Goal: Task Accomplishment & Management: Use online tool/utility

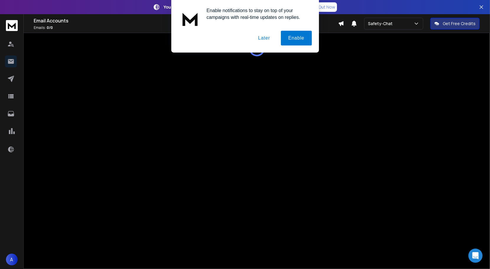
click at [271, 41] on button "Later" at bounding box center [264, 38] width 27 height 15
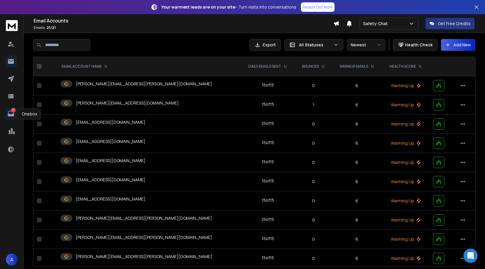
click at [11, 112] on icon at bounding box center [10, 113] width 7 height 7
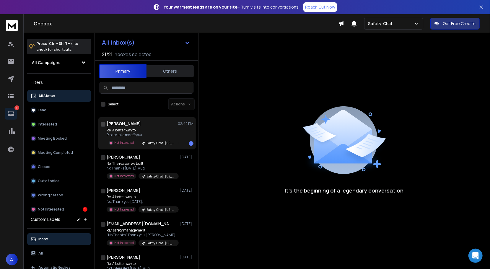
click at [136, 133] on p "Please take me off your" at bounding box center [142, 135] width 71 height 5
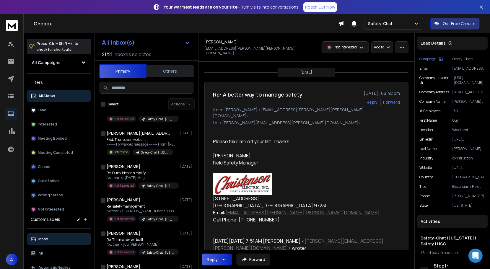
scroll to position [325, 0]
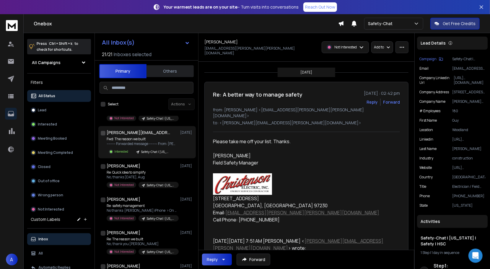
click at [140, 140] on p "Fwd: The reason we built" at bounding box center [142, 139] width 71 height 5
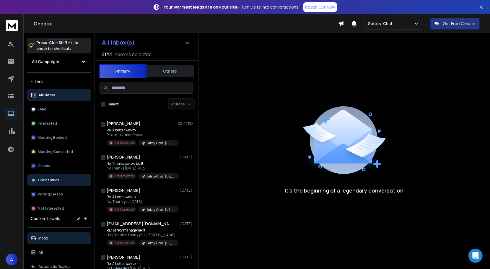
scroll to position [0, 0]
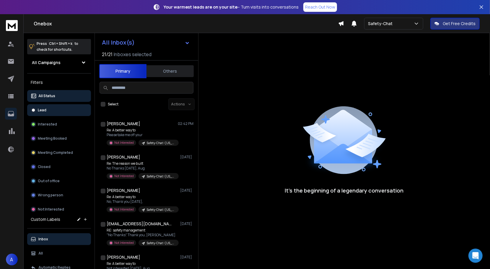
click at [47, 111] on button "Lead" at bounding box center [59, 110] width 64 height 12
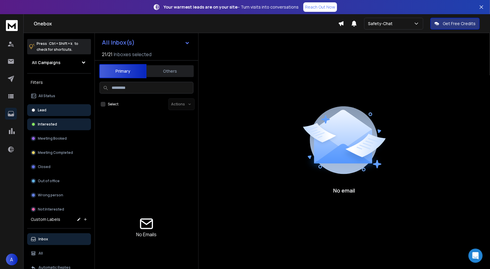
click at [50, 124] on p "Interested" at bounding box center [47, 124] width 19 height 5
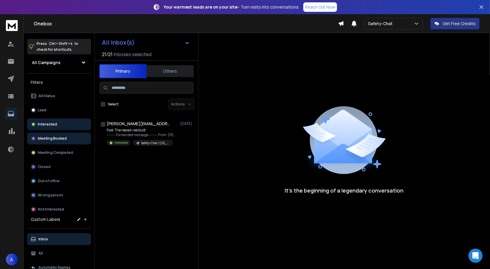
click at [49, 136] on p "Meeting Booked" at bounding box center [52, 138] width 29 height 5
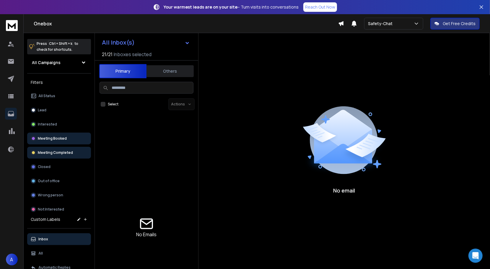
click at [52, 148] on button "Meeting Completed" at bounding box center [59, 153] width 64 height 12
click at [50, 157] on button "Meeting Completed" at bounding box center [59, 153] width 64 height 12
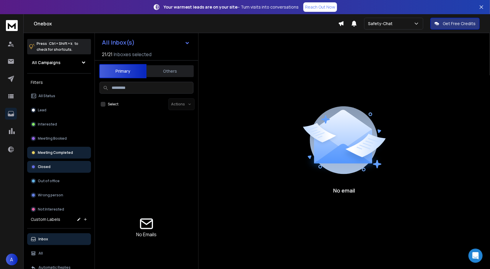
click at [53, 165] on button "Closed" at bounding box center [59, 167] width 64 height 12
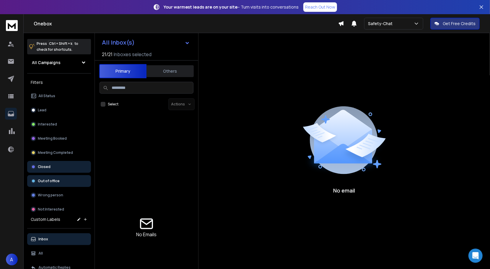
click at [53, 178] on button "Out of office" at bounding box center [59, 181] width 64 height 12
click at [41, 94] on p "All Status" at bounding box center [46, 96] width 17 height 5
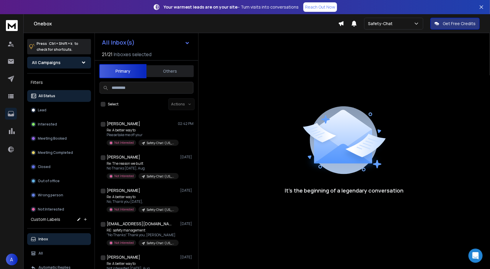
click at [57, 63] on h1 "All Campaigns" at bounding box center [46, 63] width 29 height 6
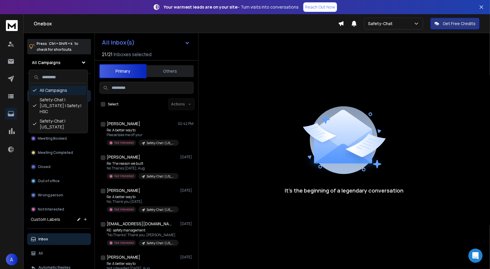
click at [55, 92] on div "All Campaigns" at bounding box center [58, 90] width 56 height 9
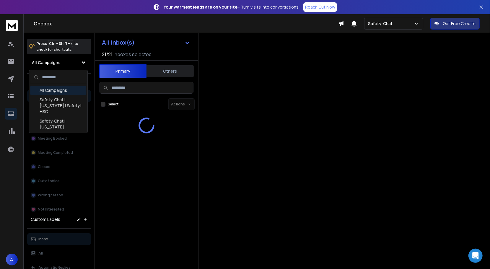
click at [55, 92] on div "All Campaigns" at bounding box center [58, 90] width 56 height 9
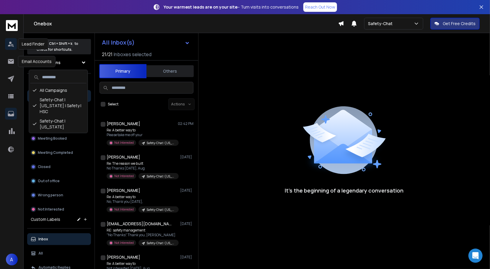
click at [11, 41] on icon at bounding box center [10, 43] width 7 height 7
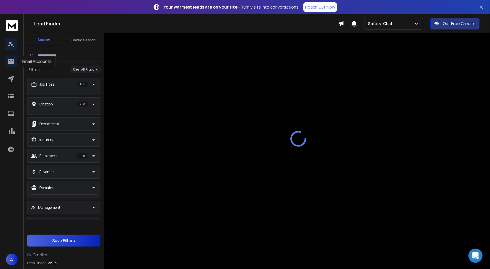
click at [10, 59] on icon at bounding box center [10, 61] width 7 height 7
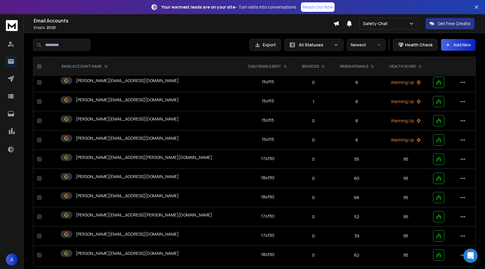
scroll to position [215, 0]
